Goal: Task Accomplishment & Management: Complete application form

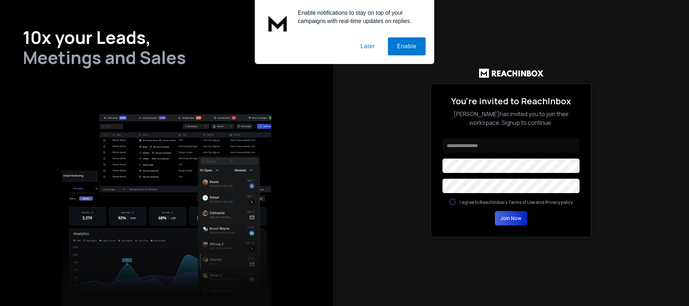
click at [372, 46] on button "Later" at bounding box center [367, 46] width 32 height 18
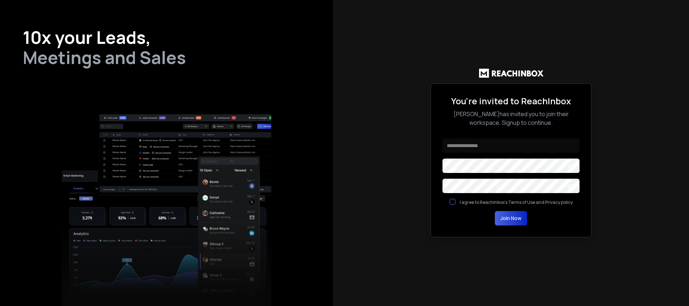
click at [453, 202] on button "I agree to ReachInbox's Terms of Use and Privacy policy" at bounding box center [453, 202] width 6 height 6
click at [523, 221] on button "Join Now" at bounding box center [511, 218] width 32 height 14
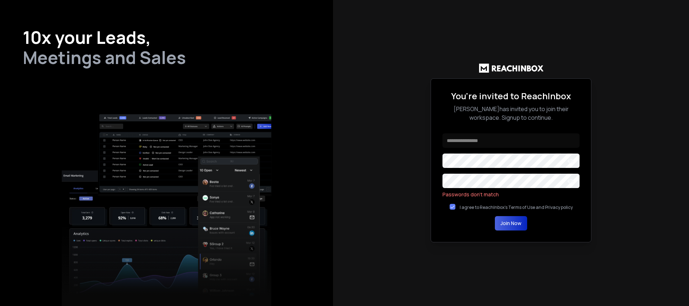
click at [571, 162] on icon at bounding box center [571, 161] width 6 height 6
click at [572, 181] on icon at bounding box center [570, 180] width 5 height 5
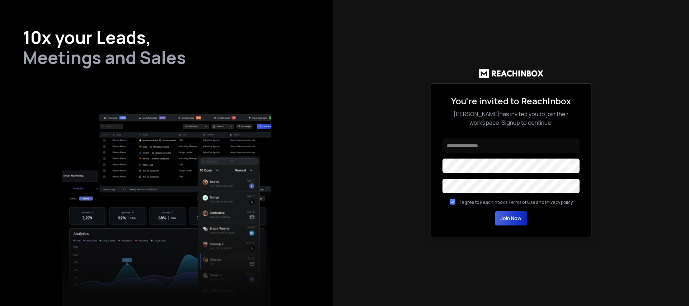
click at [507, 216] on button "Join Now" at bounding box center [511, 218] width 32 height 14
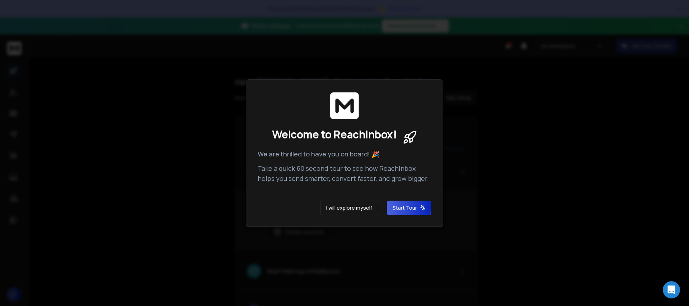
click at [405, 204] on span "Start Tour" at bounding box center [409, 207] width 33 height 7
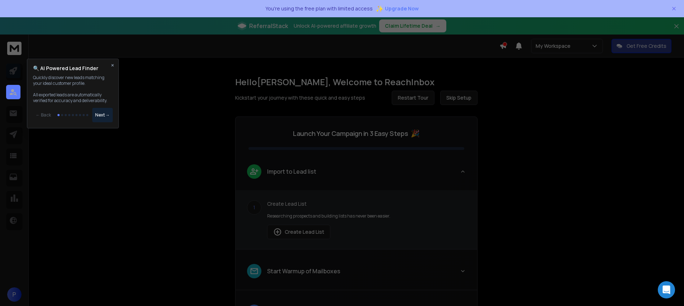
click at [99, 114] on button "Next →" at bounding box center [102, 115] width 20 height 14
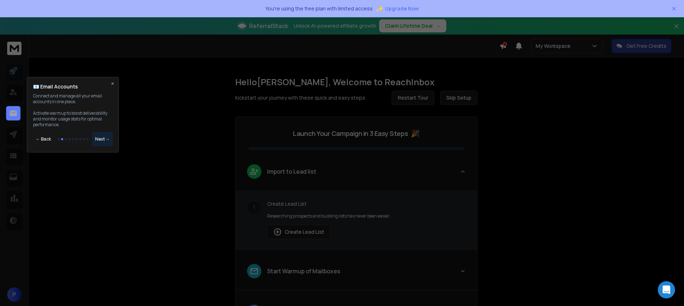
click at [101, 137] on button "Next →" at bounding box center [102, 139] width 20 height 14
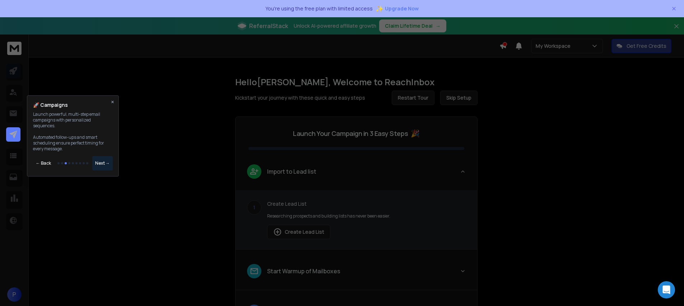
click at [106, 160] on button "Next →" at bounding box center [102, 163] width 20 height 14
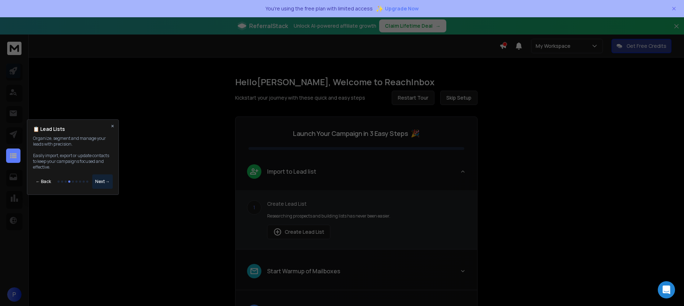
click at [104, 180] on button "Next →" at bounding box center [102, 181] width 20 height 14
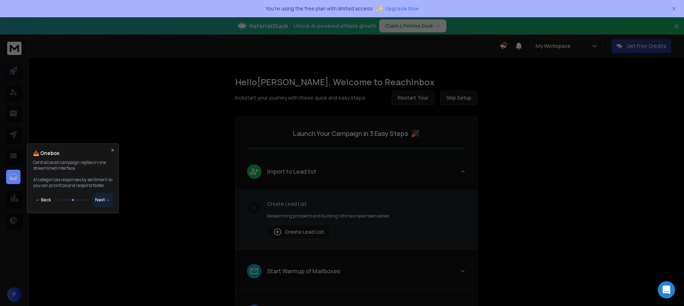
click at [102, 199] on button "Next →" at bounding box center [102, 199] width 20 height 14
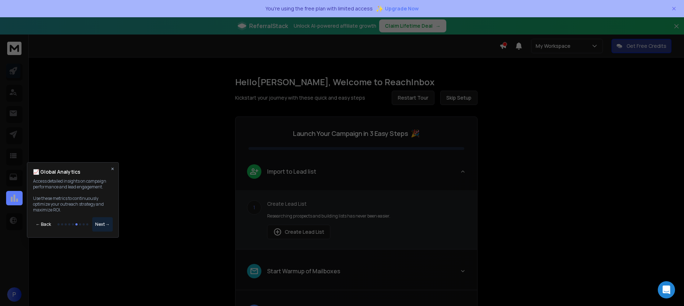
click at [104, 221] on button "Next →" at bounding box center [102, 224] width 20 height 14
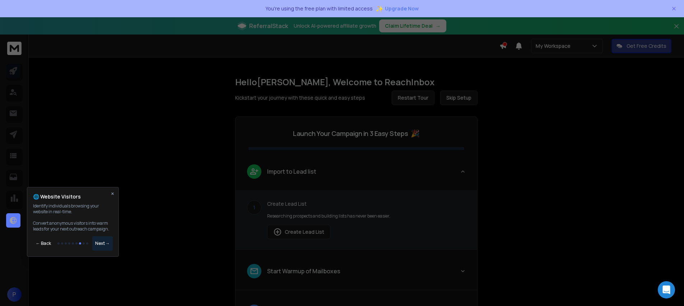
click at [104, 240] on button "Next →" at bounding box center [102, 243] width 20 height 14
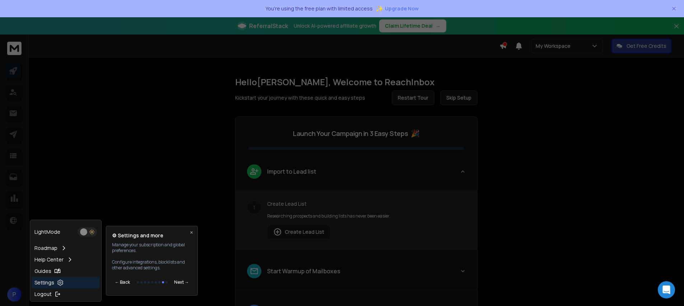
click at [135, 192] on div "Hello Pablo , Welcome to ReachInbox Kickstart your journey with these quick and…" at bounding box center [356, 203] width 632 height 277
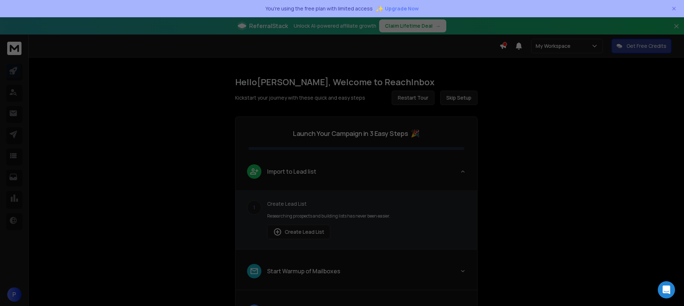
click at [519, 83] on div "Hello Pablo , Welcome to ReachInbox Kickstart your journey with these quick and…" at bounding box center [356, 203] width 632 height 277
click at [673, 10] on icon "Close notification" at bounding box center [674, 9] width 6 height 6
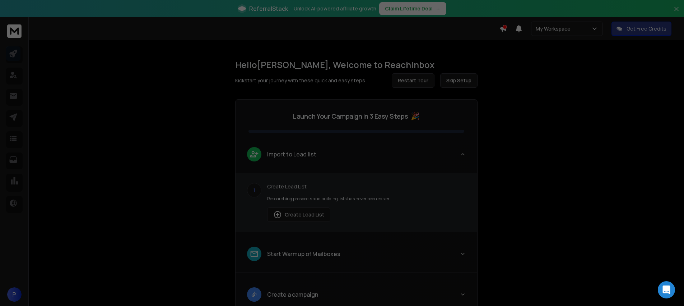
click at [280, 31] on div "My Workspace Get Free Credits" at bounding box center [342, 28] width 684 height 23
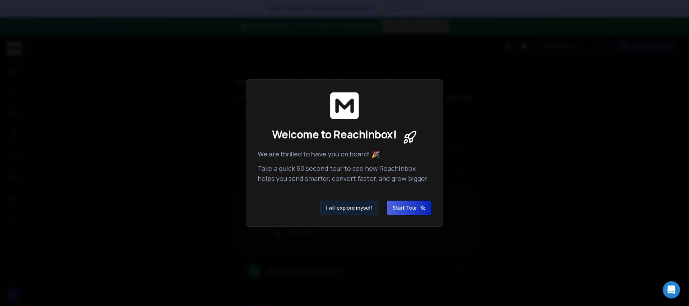
click at [340, 209] on button "I will explore myself" at bounding box center [349, 207] width 58 height 14
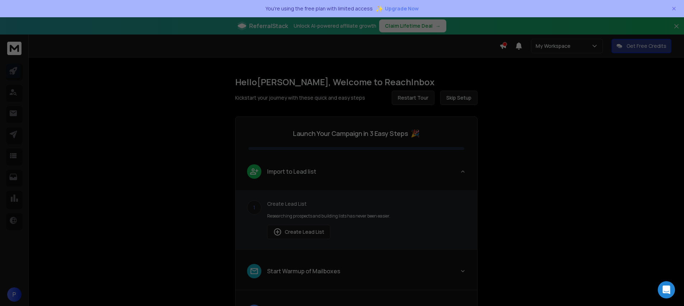
click at [16, 74] on div at bounding box center [14, 72] width 17 height 17
click at [15, 72] on div at bounding box center [14, 72] width 17 height 17
click at [26, 134] on div "P" at bounding box center [14, 171] width 29 height 274
click at [676, 8] on icon "Close notification" at bounding box center [674, 9] width 6 height 6
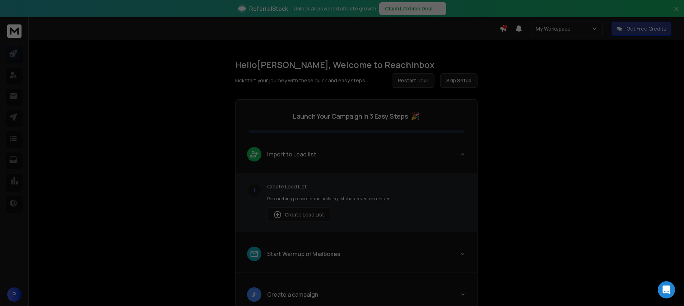
click at [675, 9] on icon "Close banner" at bounding box center [676, 9] width 6 height 6
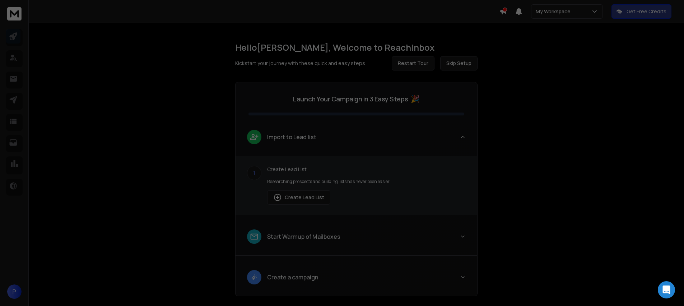
click at [290, 42] on h1 "Hello Pablo , Welcome to ReachInbox" at bounding box center [356, 47] width 242 height 11
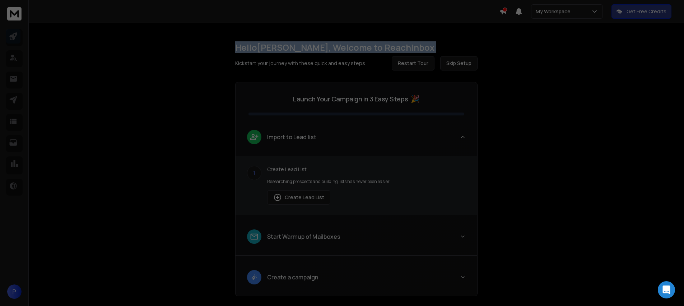
click at [290, 42] on h1 "Hello Pablo , Welcome to ReachInbox" at bounding box center [356, 47] width 242 height 11
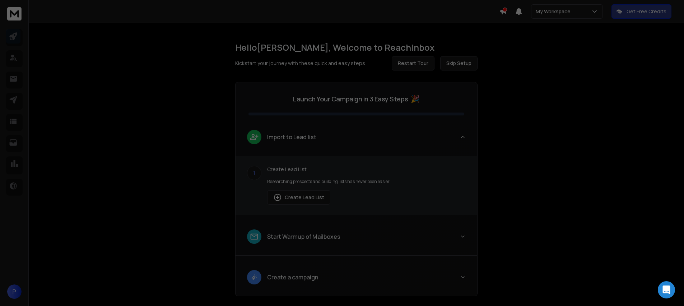
click at [14, 52] on div at bounding box center [14, 58] width 17 height 17
click at [15, 41] on div at bounding box center [14, 37] width 17 height 17
click at [622, 12] on icon "button" at bounding box center [619, 12] width 6 height 6
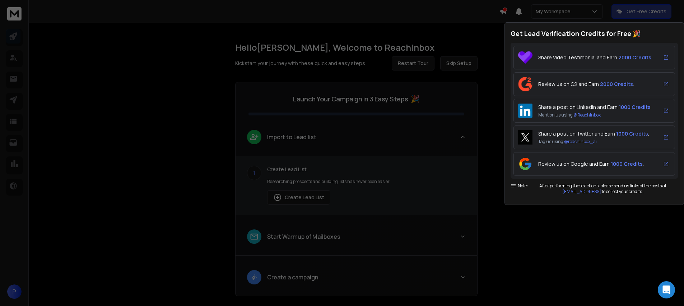
click at [517, 240] on div "Hello Pablo , Welcome to ReachInbox Kickstart your journey with these quick and…" at bounding box center [356, 168] width 632 height 277
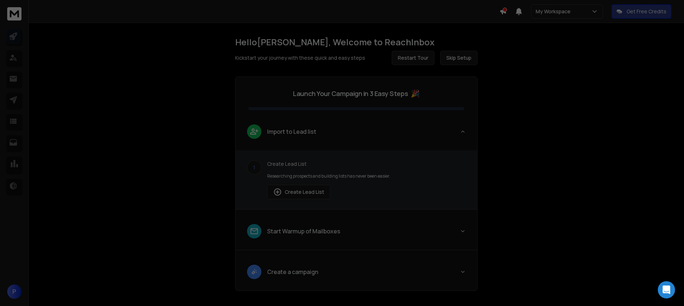
scroll to position [9, 0]
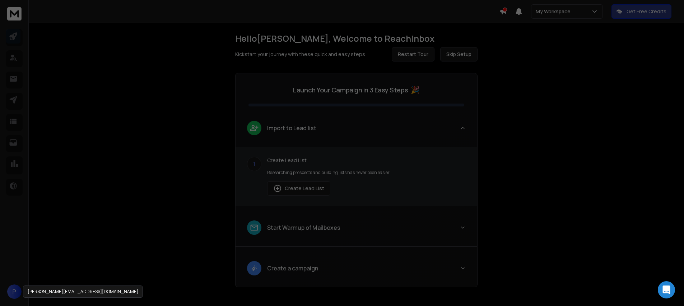
click at [17, 288] on span "P" at bounding box center [14, 291] width 14 height 14
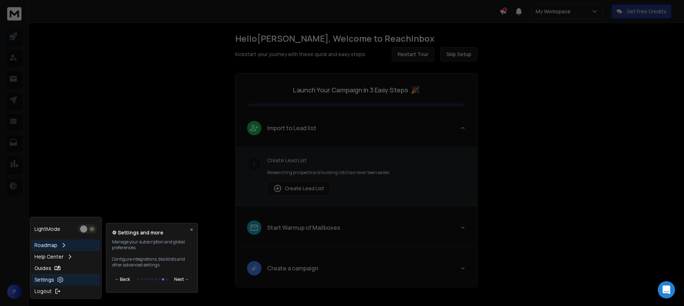
click at [143, 180] on div "Hello Pablo , Welcome to ReachInbox Kickstart your journey with these quick and…" at bounding box center [356, 159] width 632 height 277
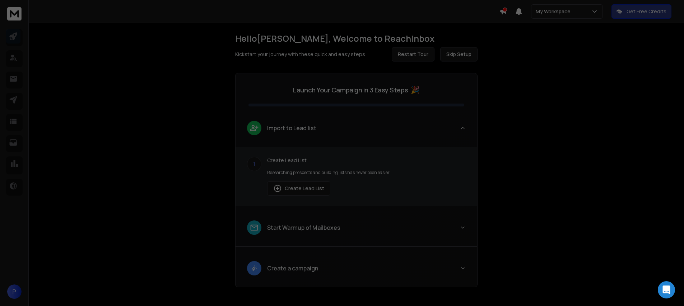
click at [158, 136] on div "Hello Pablo , Welcome to ReachInbox Kickstart your journey with these quick and…" at bounding box center [356, 159] width 632 height 277
